Goal: Task Accomplishment & Management: Manage account settings

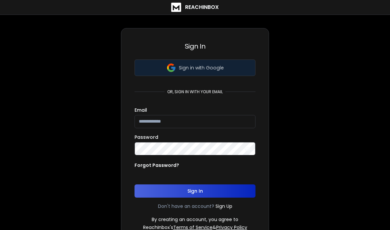
click at [226, 61] on button "Sign in with Google" at bounding box center [195, 68] width 121 height 17
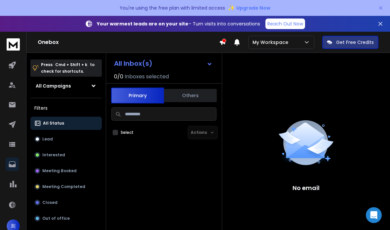
click at [15, 159] on link at bounding box center [12, 164] width 13 height 13
click at [13, 47] on img at bounding box center [13, 44] width 13 height 12
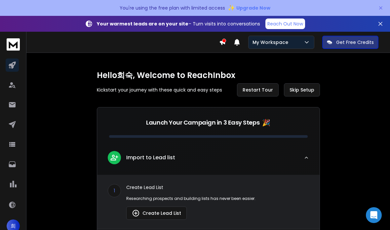
click at [290, 46] on button "My Workspace" at bounding box center [281, 42] width 66 height 13
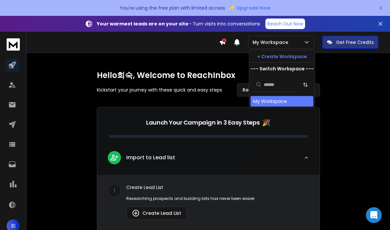
click at [347, 82] on div "Hello 희숙 , Welcome to ReachInbox Kickstart your journey with these quick and ea…" at bounding box center [208, 187] width 343 height 255
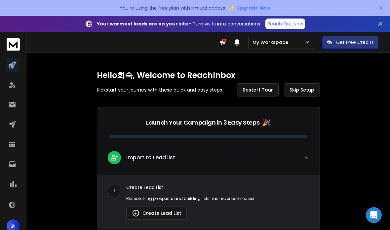
click at [16, 36] on div "희" at bounding box center [13, 132] width 26 height 201
click at [15, 44] on img at bounding box center [13, 44] width 13 height 12
click at [11, 230] on span "희" at bounding box center [13, 226] width 13 height 13
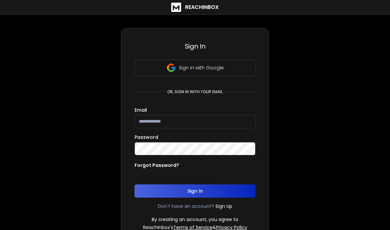
click at [210, 120] on input "email" at bounding box center [195, 121] width 121 height 13
type input "**********"
click at [186, 194] on button "Sign In" at bounding box center [195, 190] width 121 height 13
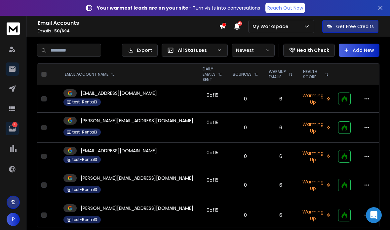
click at [14, 127] on p "1" at bounding box center [14, 124] width 5 height 5
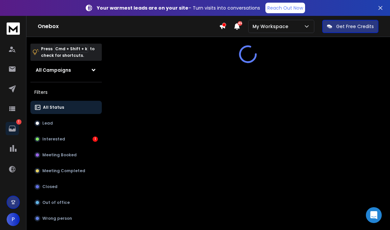
click at [18, 127] on link "1" at bounding box center [12, 128] width 13 height 13
